Goal: Task Accomplishment & Management: Manage account settings

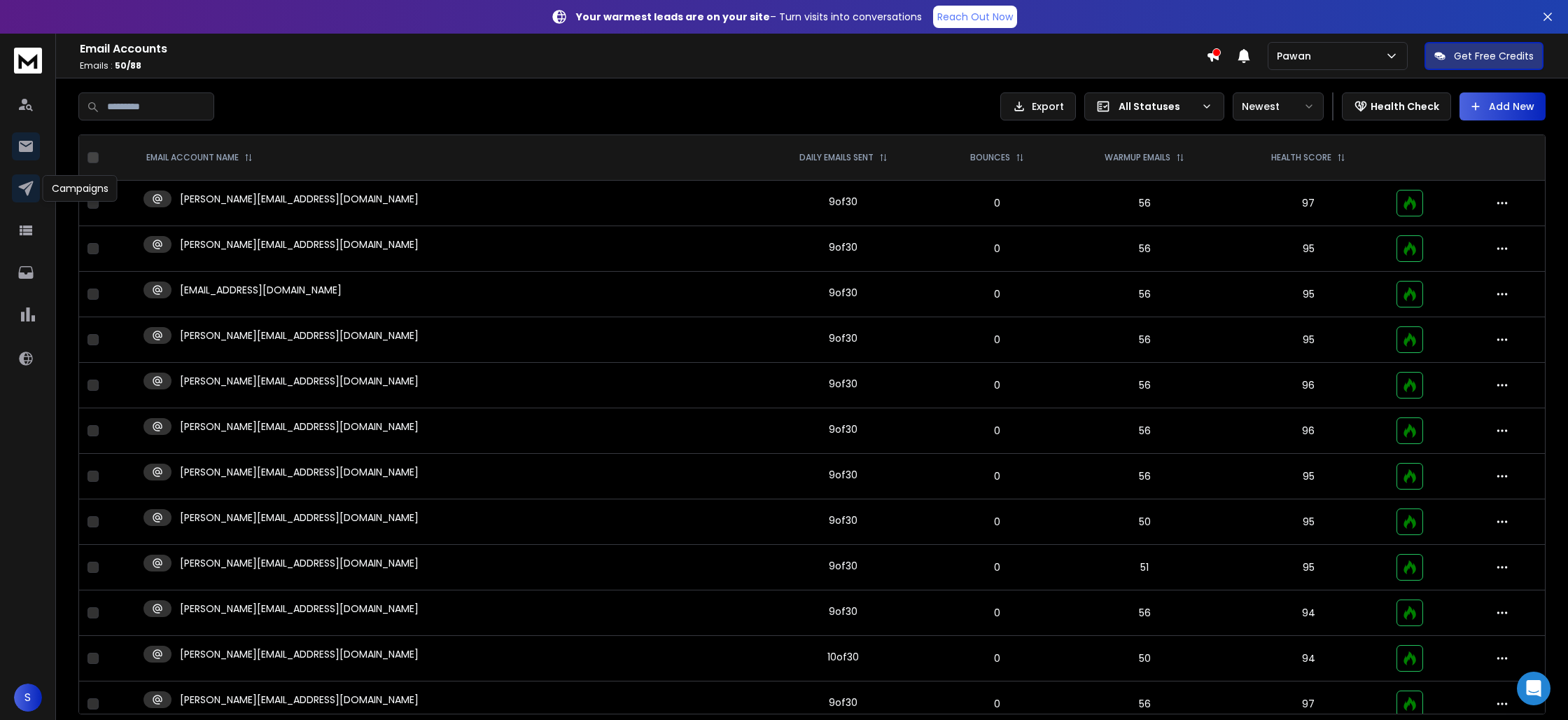
click at [27, 188] on icon at bounding box center [26, 188] width 14 height 14
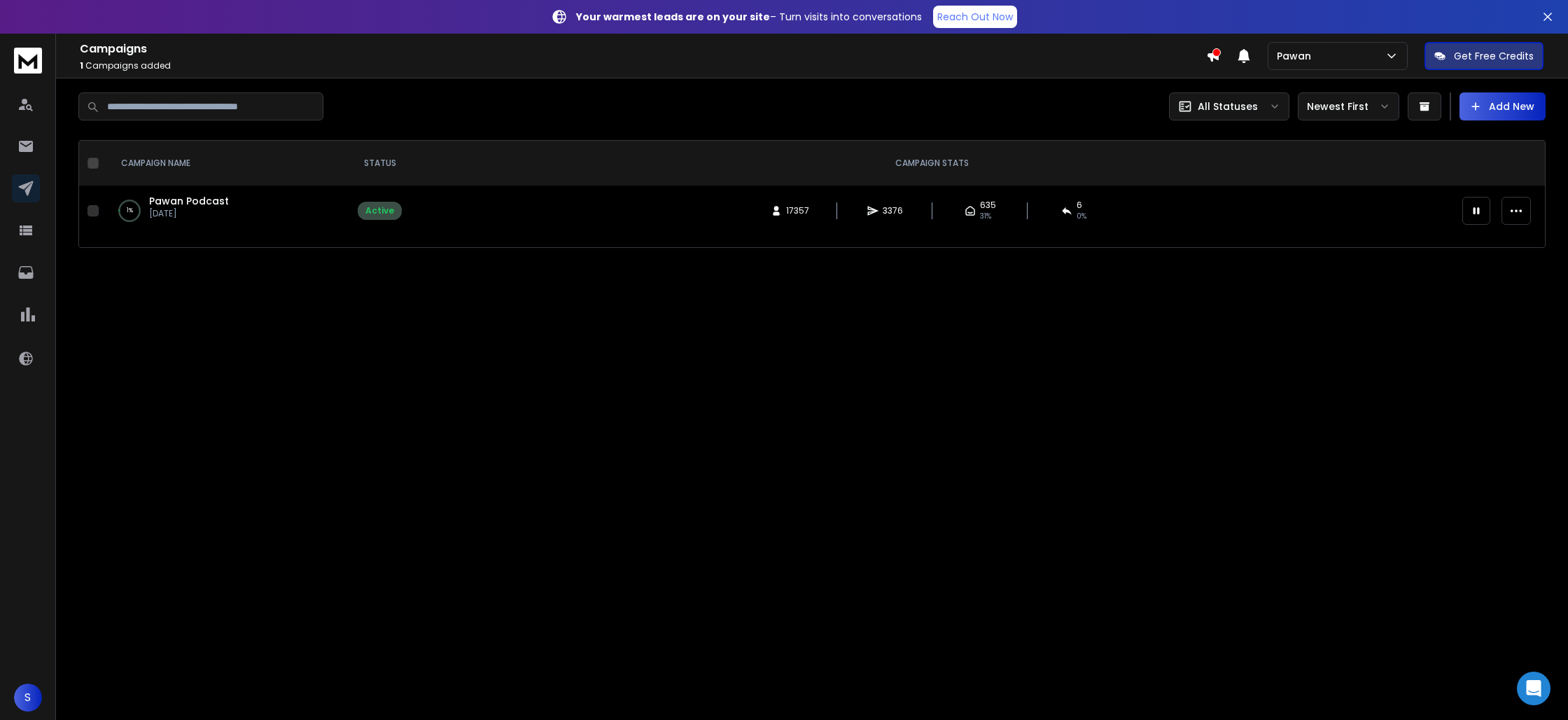
click at [97, 170] on th at bounding box center [92, 163] width 26 height 45
click at [94, 161] on button "Select first 1" at bounding box center [93, 163] width 11 height 11
click at [1247, 118] on button "All Statuses" at bounding box center [1229, 106] width 121 height 28
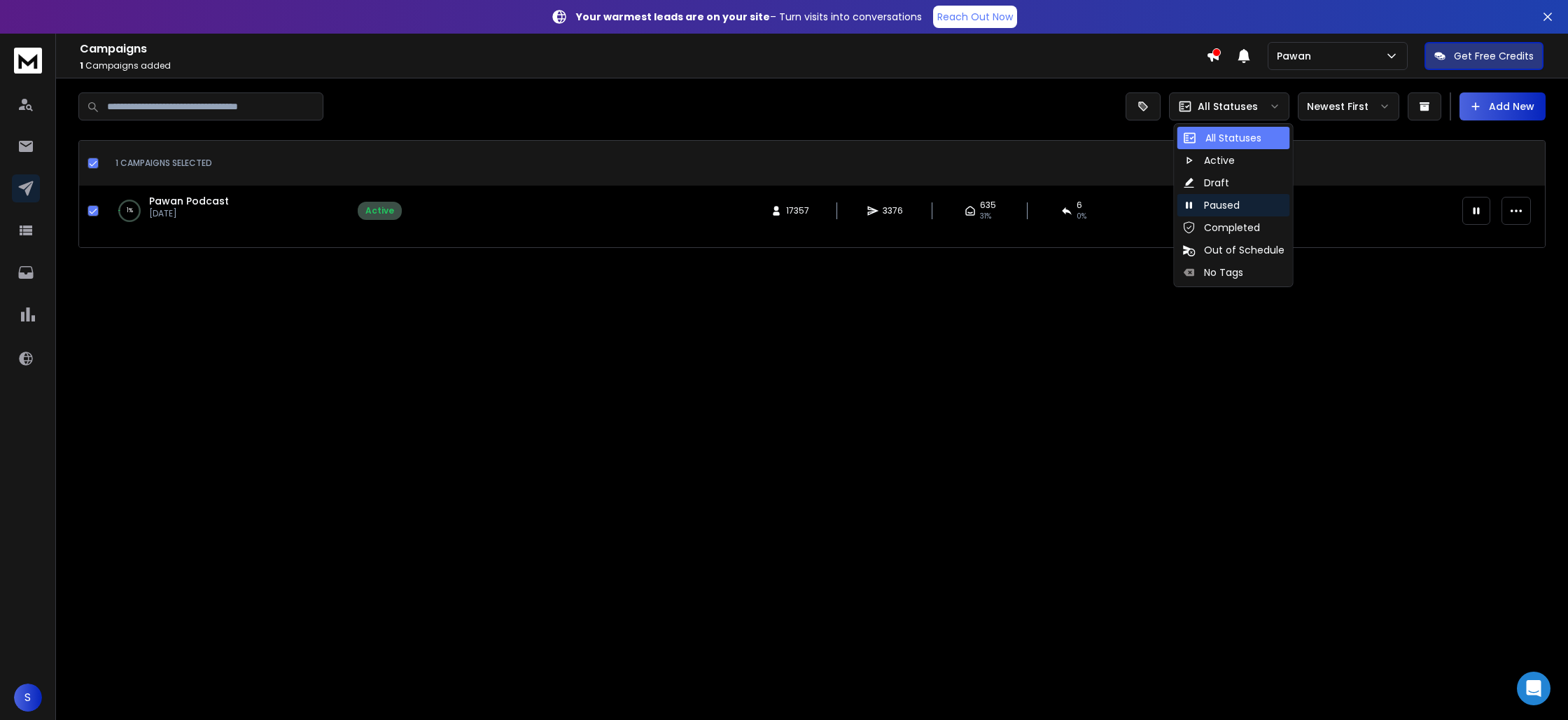
click at [1246, 200] on div "Paused" at bounding box center [1234, 206] width 113 height 22
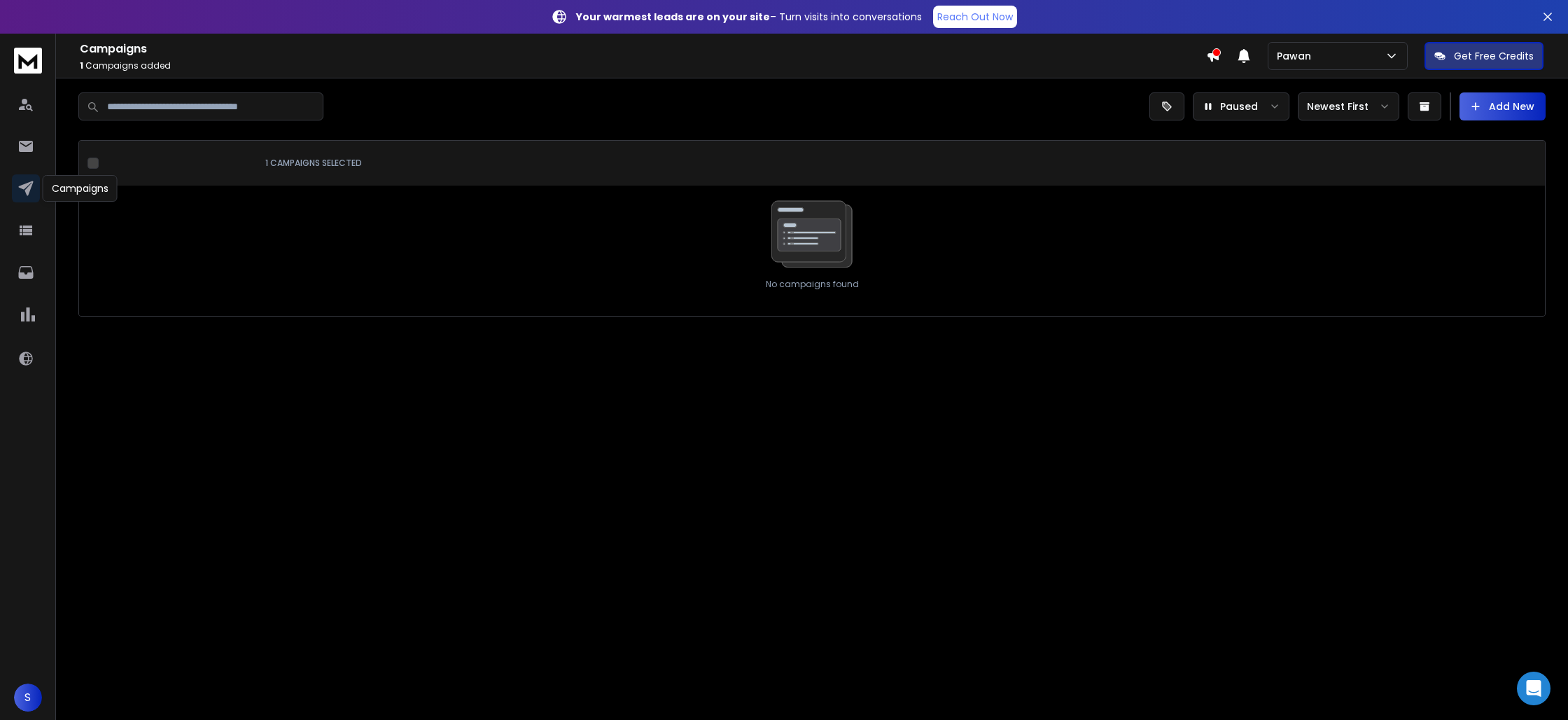
click at [27, 190] on icon at bounding box center [26, 188] width 14 height 14
click at [1270, 109] on div "Paused" at bounding box center [1242, 106] width 78 height 14
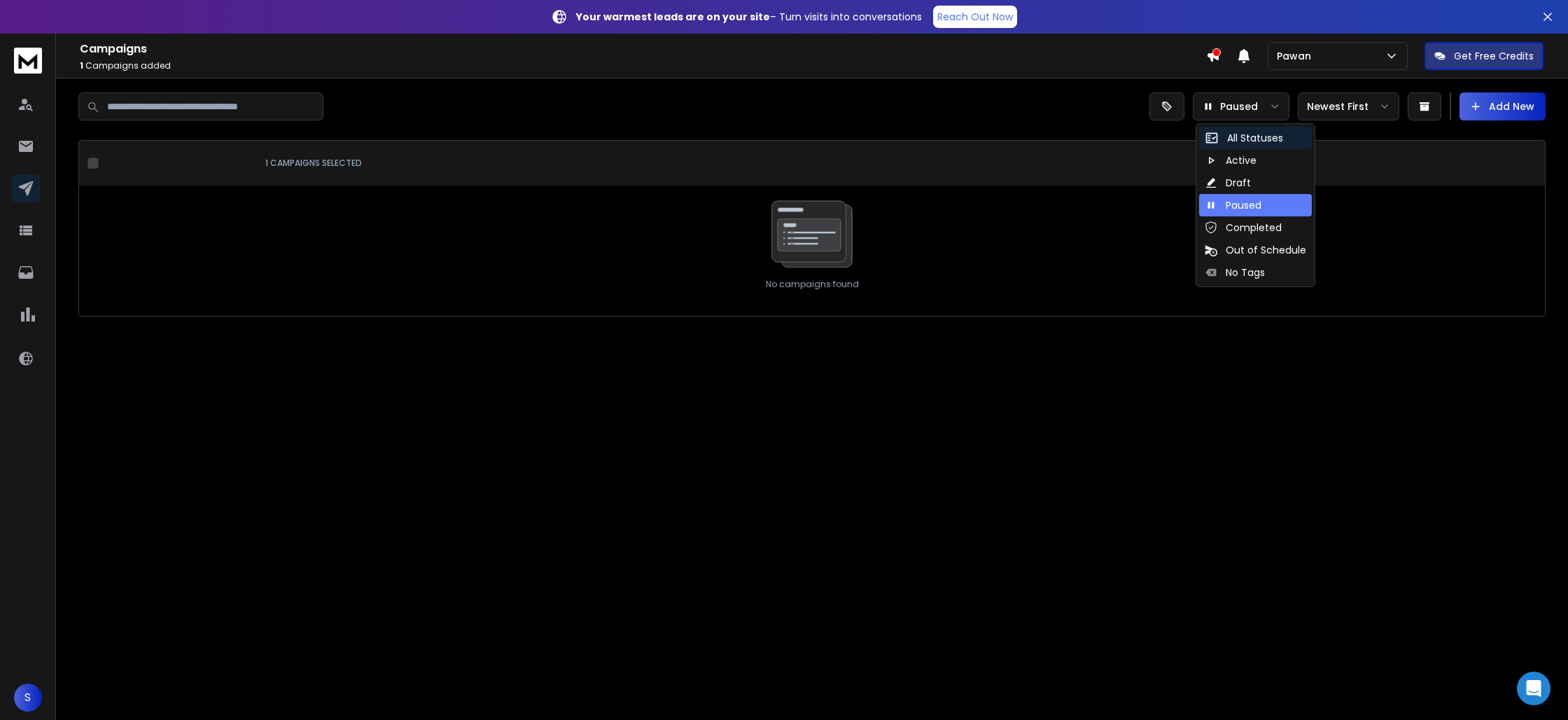
click at [1266, 135] on div "All Statuses" at bounding box center [1244, 138] width 78 height 14
